Goal: Use online tool/utility: Utilize a website feature to perform a specific function

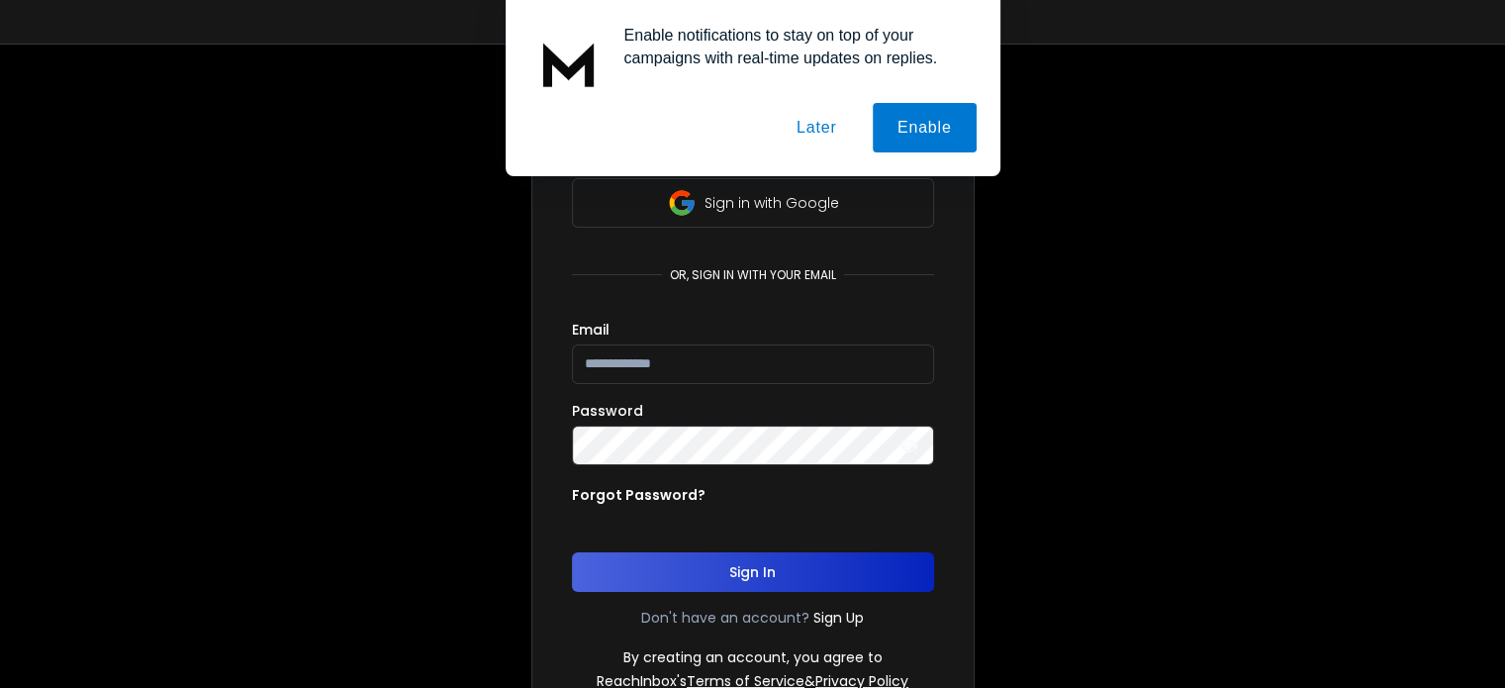
click at [819, 126] on button "Later" at bounding box center [816, 127] width 89 height 49
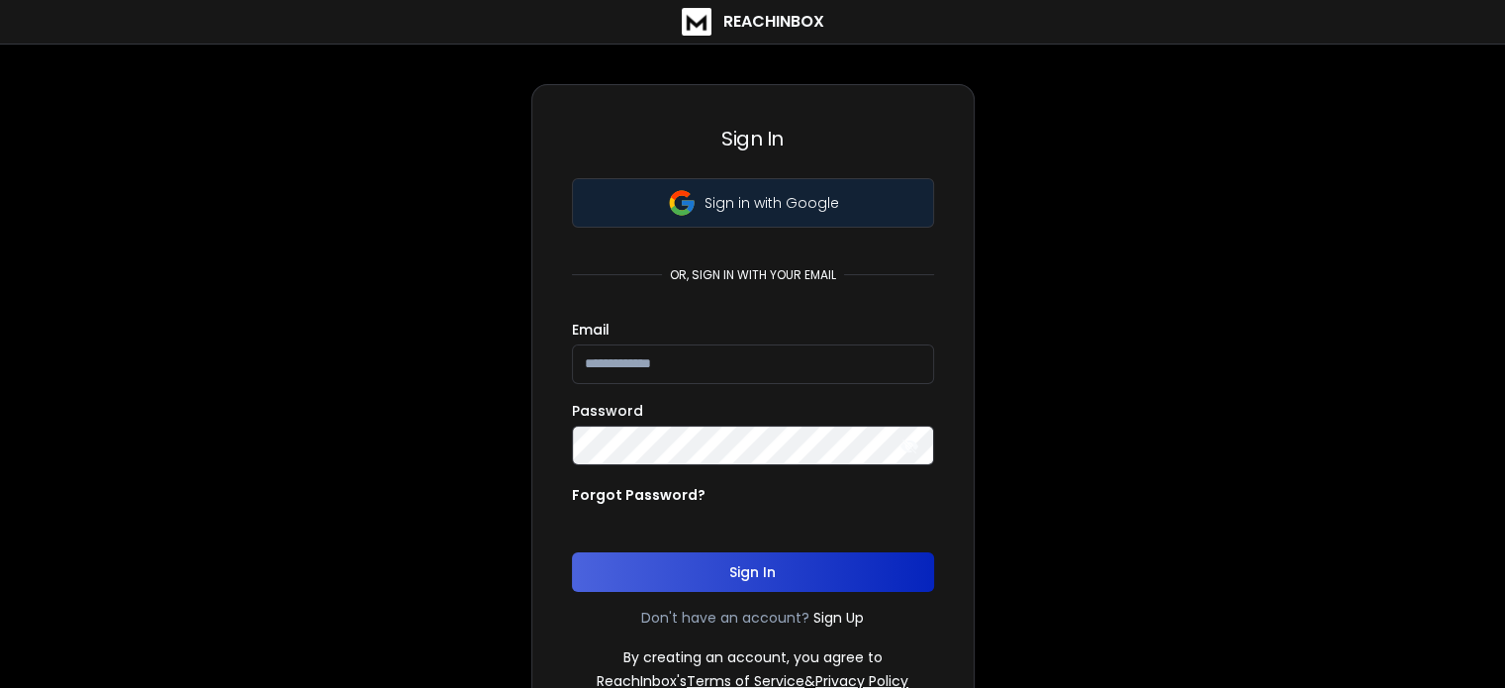
click at [797, 198] on p "Sign in with Google" at bounding box center [772, 203] width 135 height 20
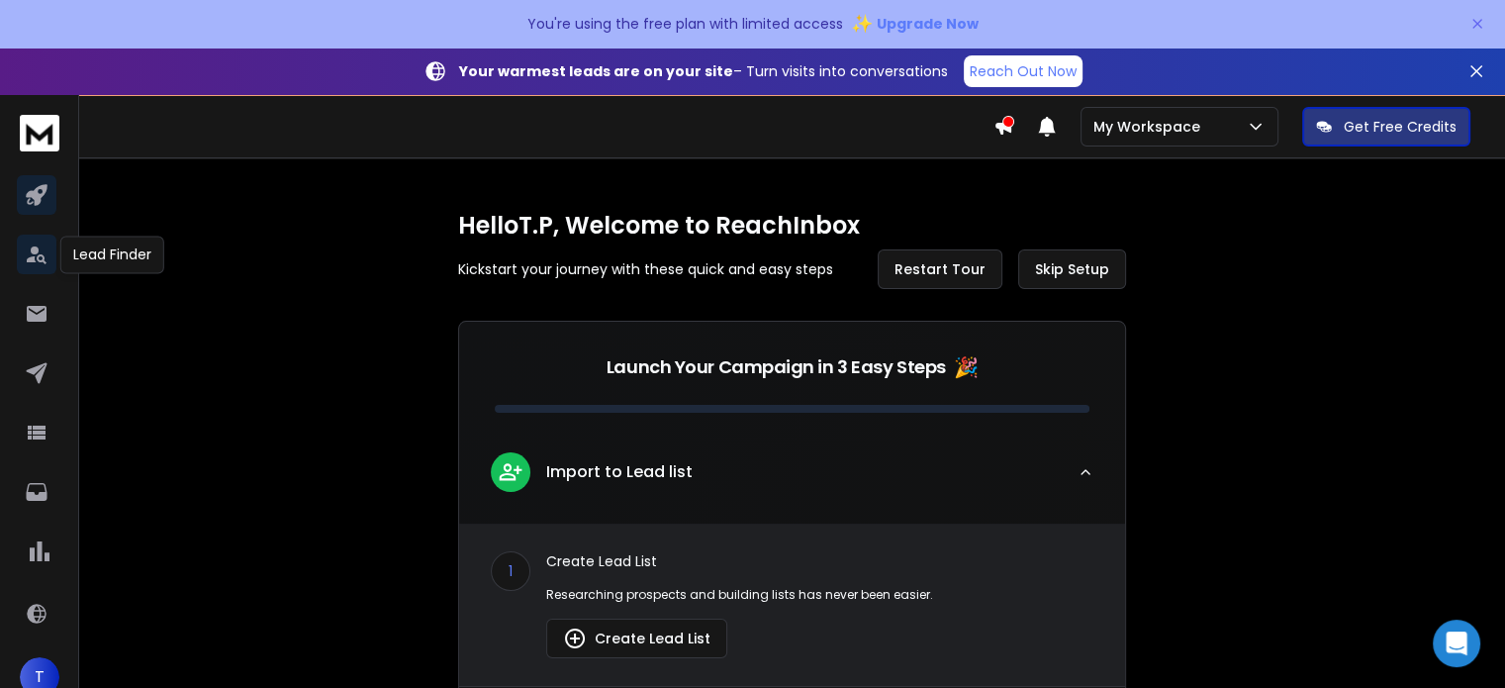
click at [44, 260] on icon at bounding box center [37, 259] width 20 height 10
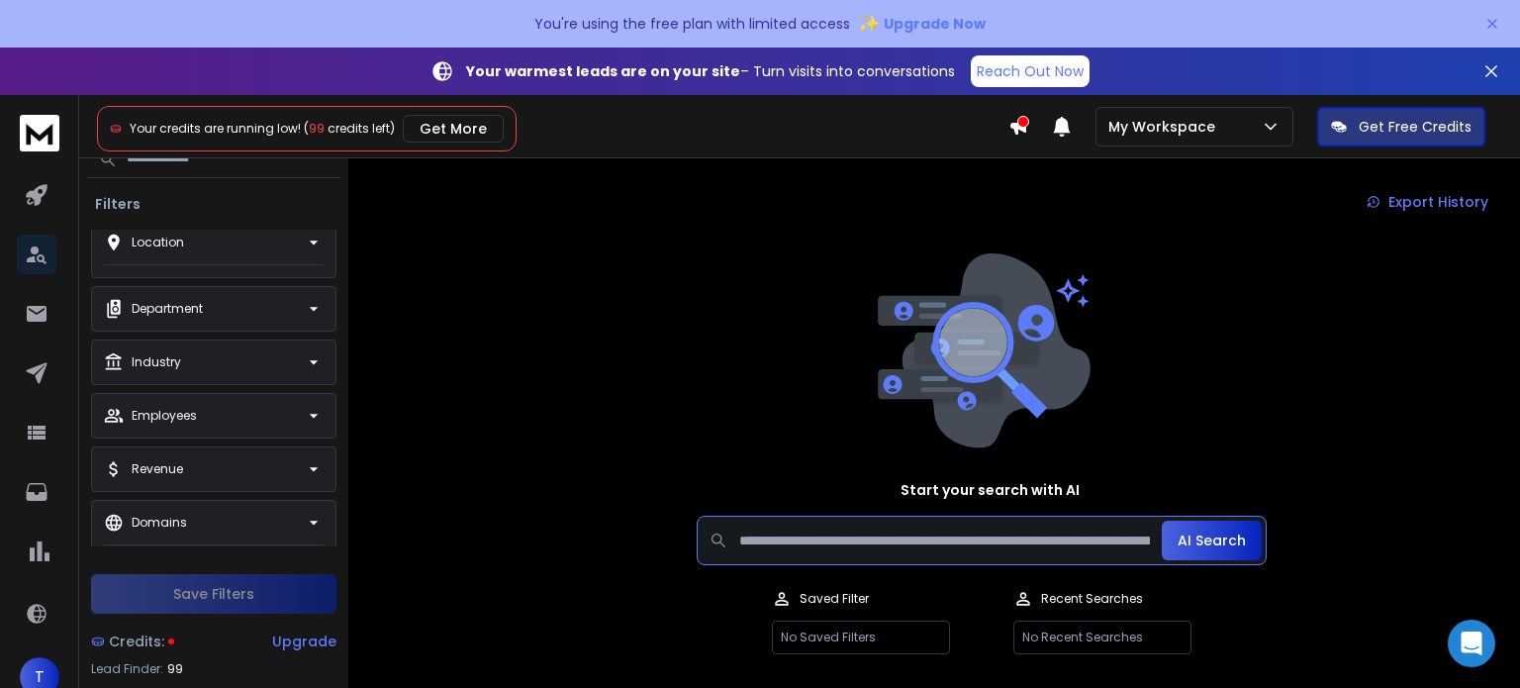
scroll to position [73, 0]
click at [230, 420] on div "Employees" at bounding box center [214, 419] width 220 height 20
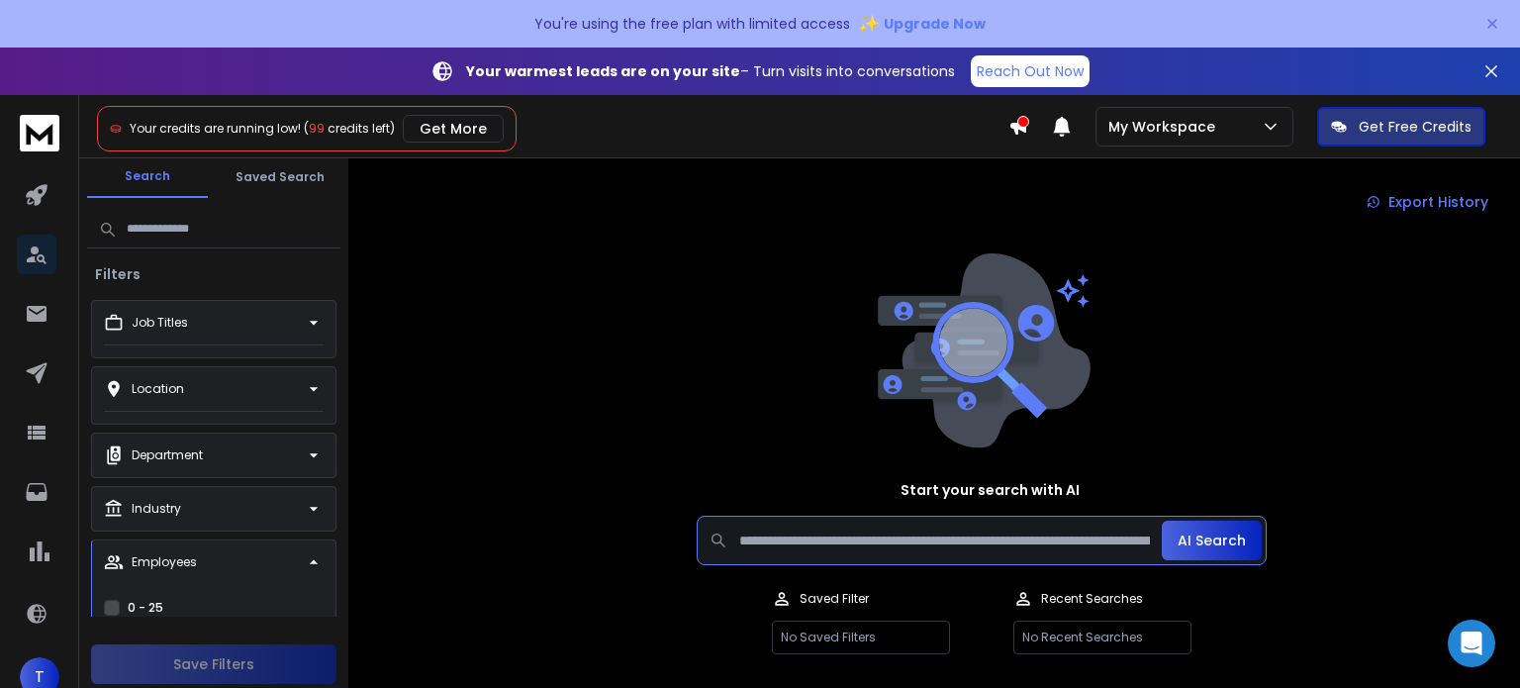
scroll to position [0, 0]
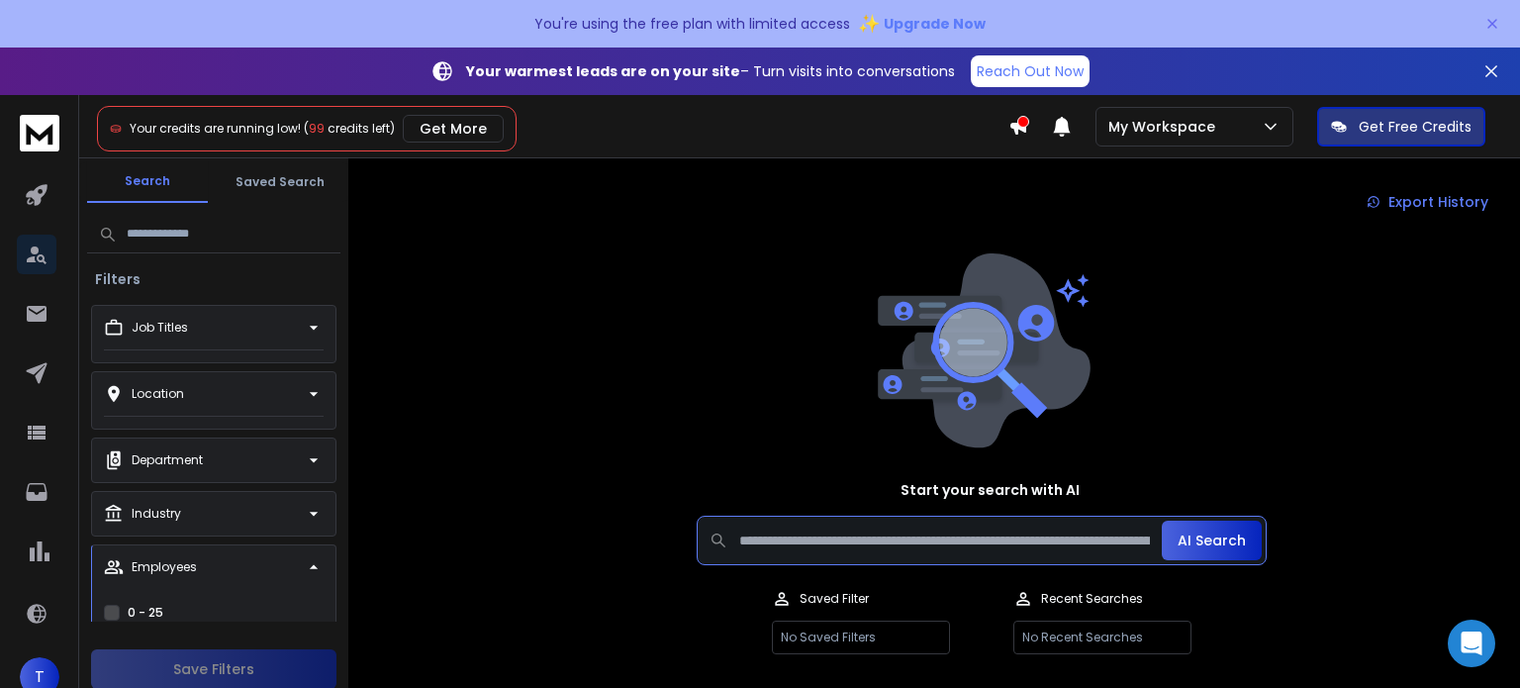
click at [242, 219] on input at bounding box center [213, 234] width 253 height 40
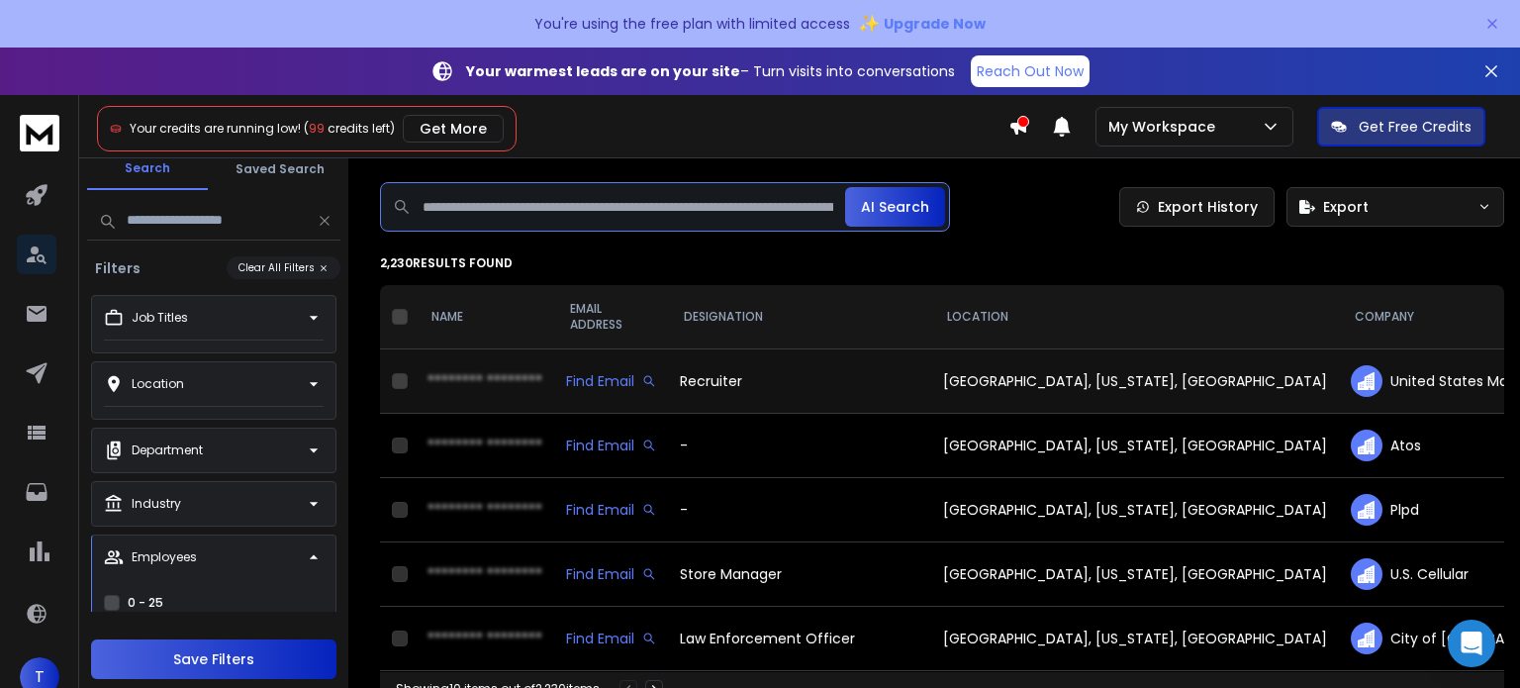
type input "**********"
click at [725, 387] on td "Recruiter" at bounding box center [799, 381] width 263 height 64
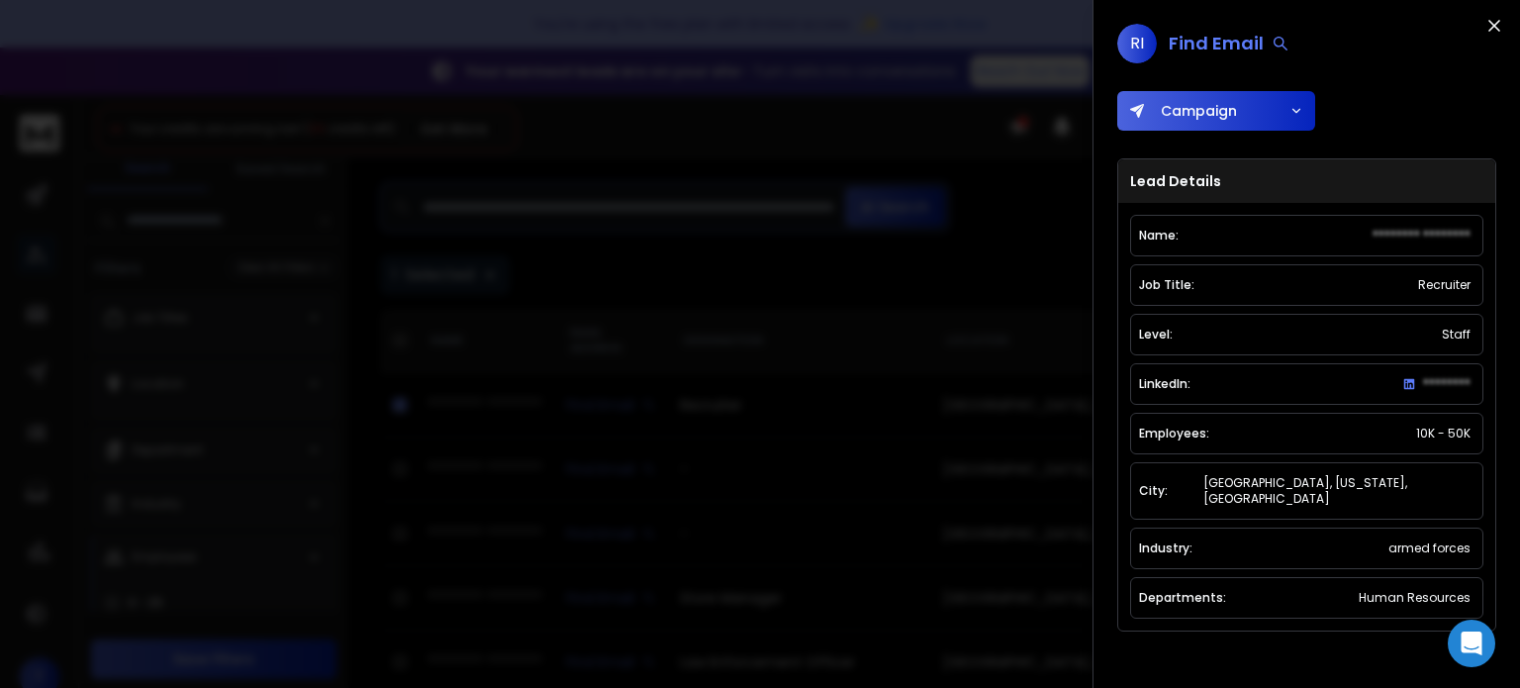
click at [1497, 27] on icon "button" at bounding box center [1495, 26] width 20 height 20
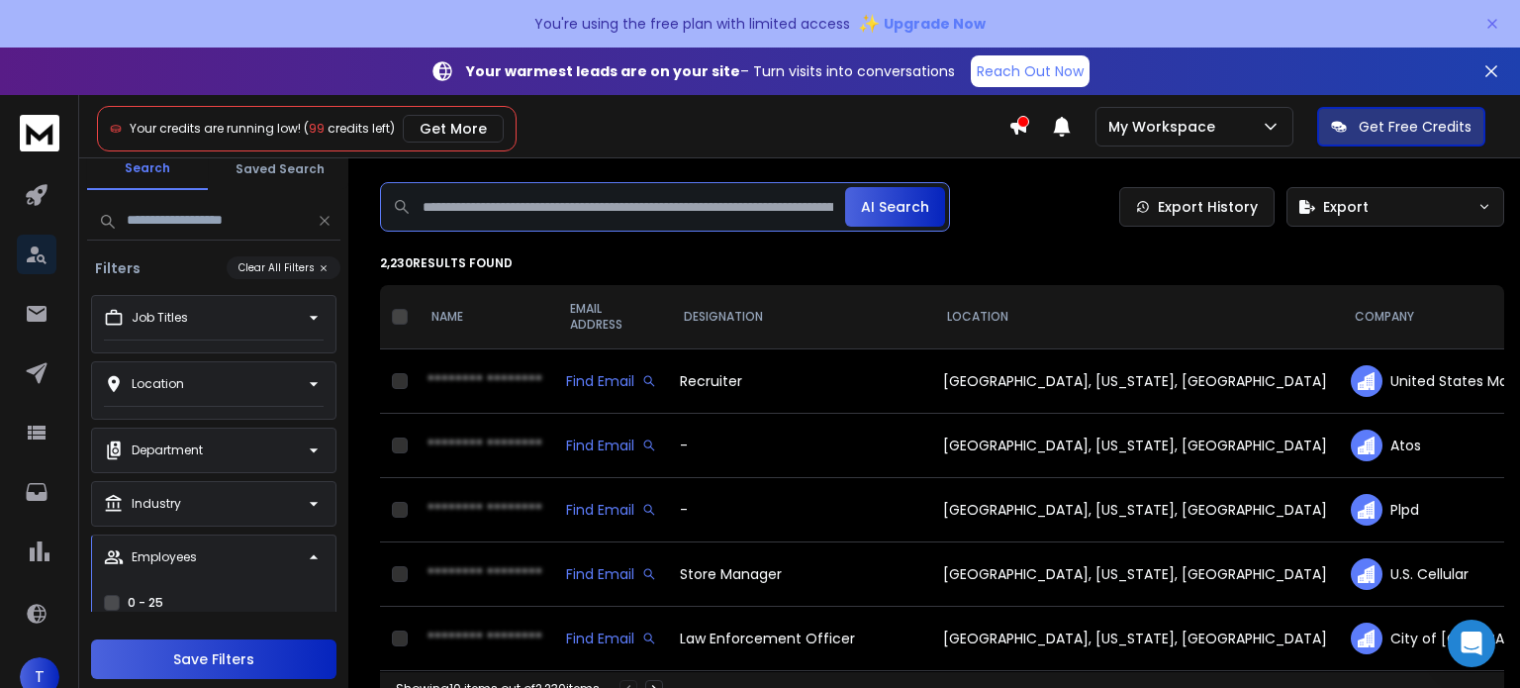
click at [629, 203] on textarea at bounding box center [628, 207] width 411 height 40
click at [319, 226] on icon at bounding box center [325, 221] width 16 height 16
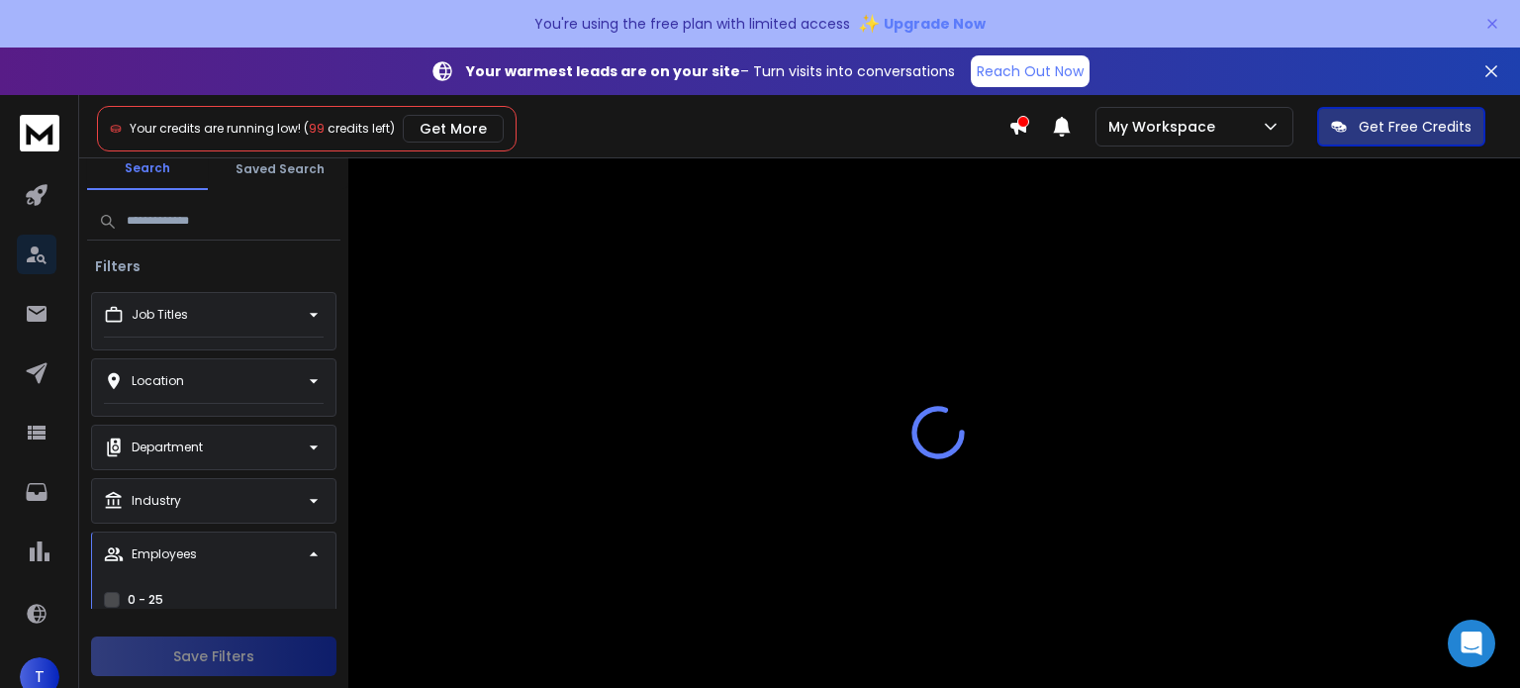
click at [189, 225] on input at bounding box center [213, 221] width 253 height 40
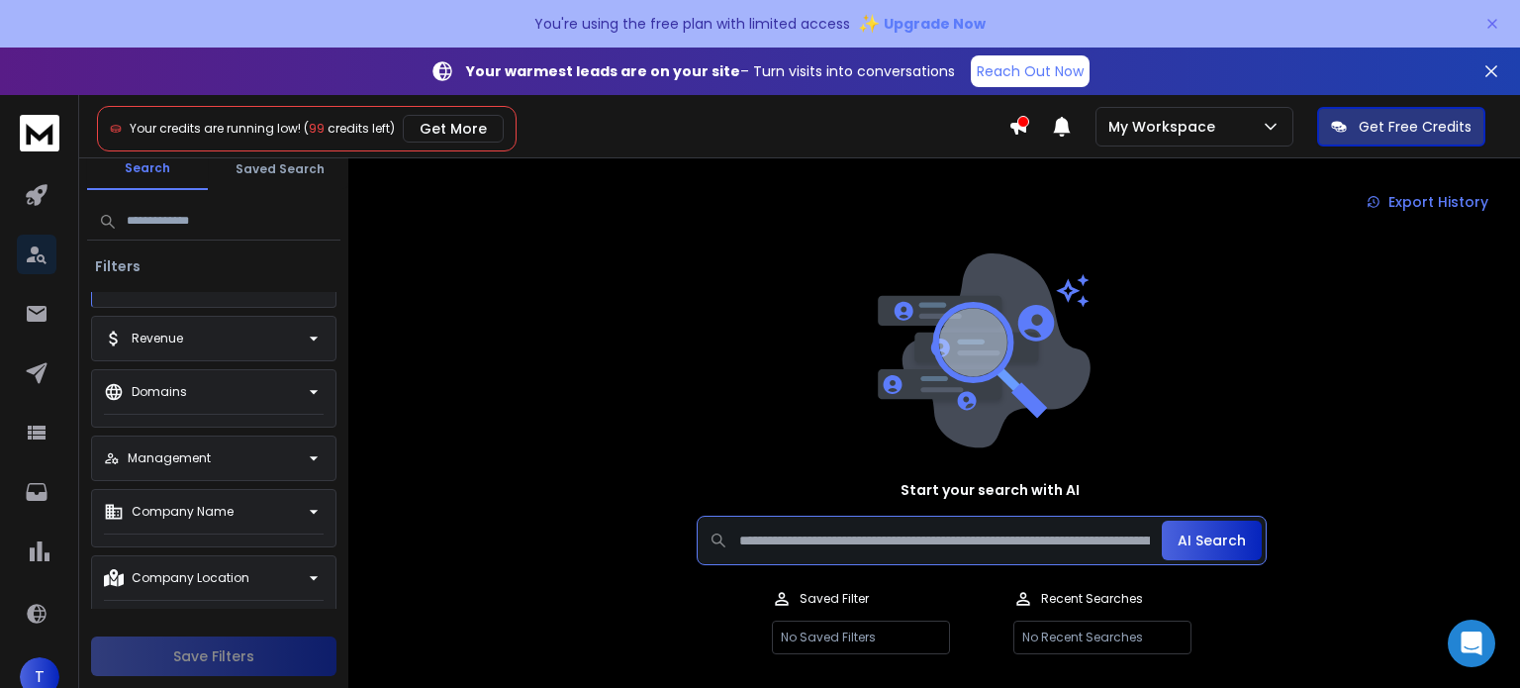
scroll to position [75, 0]
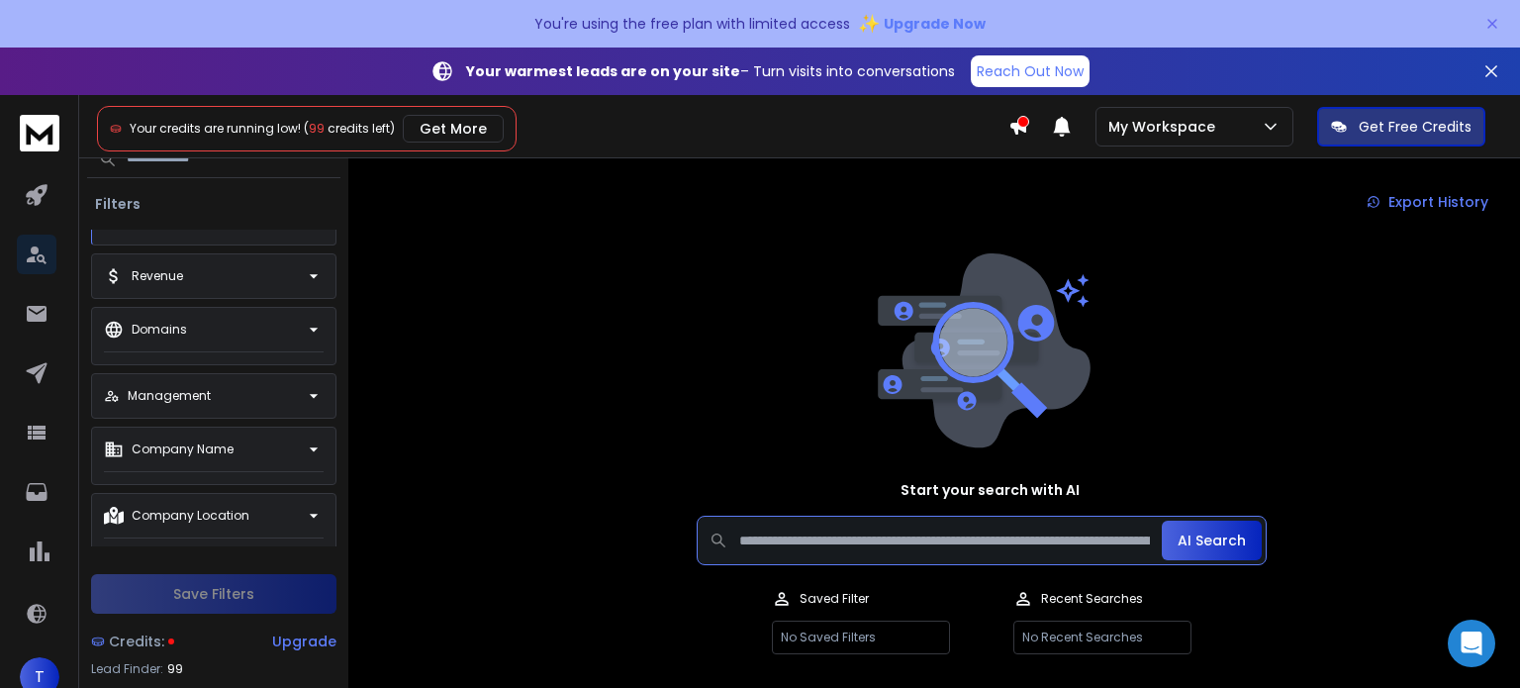
click at [205, 450] on p "Company Name" at bounding box center [183, 449] width 102 height 16
click at [212, 476] on input at bounding box center [214, 478] width 220 height 40
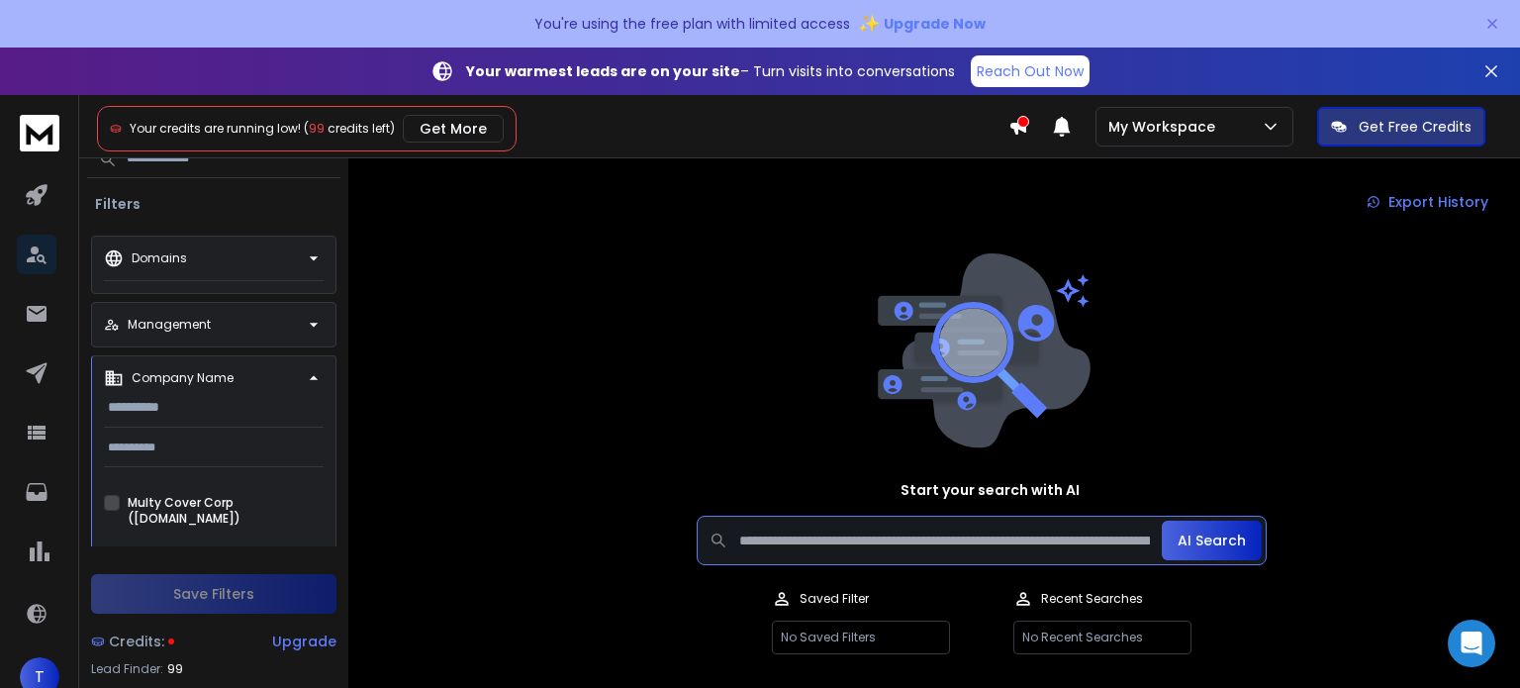
scroll to position [676, 0]
type input "**********"
